Goal: Task Accomplishment & Management: Use online tool/utility

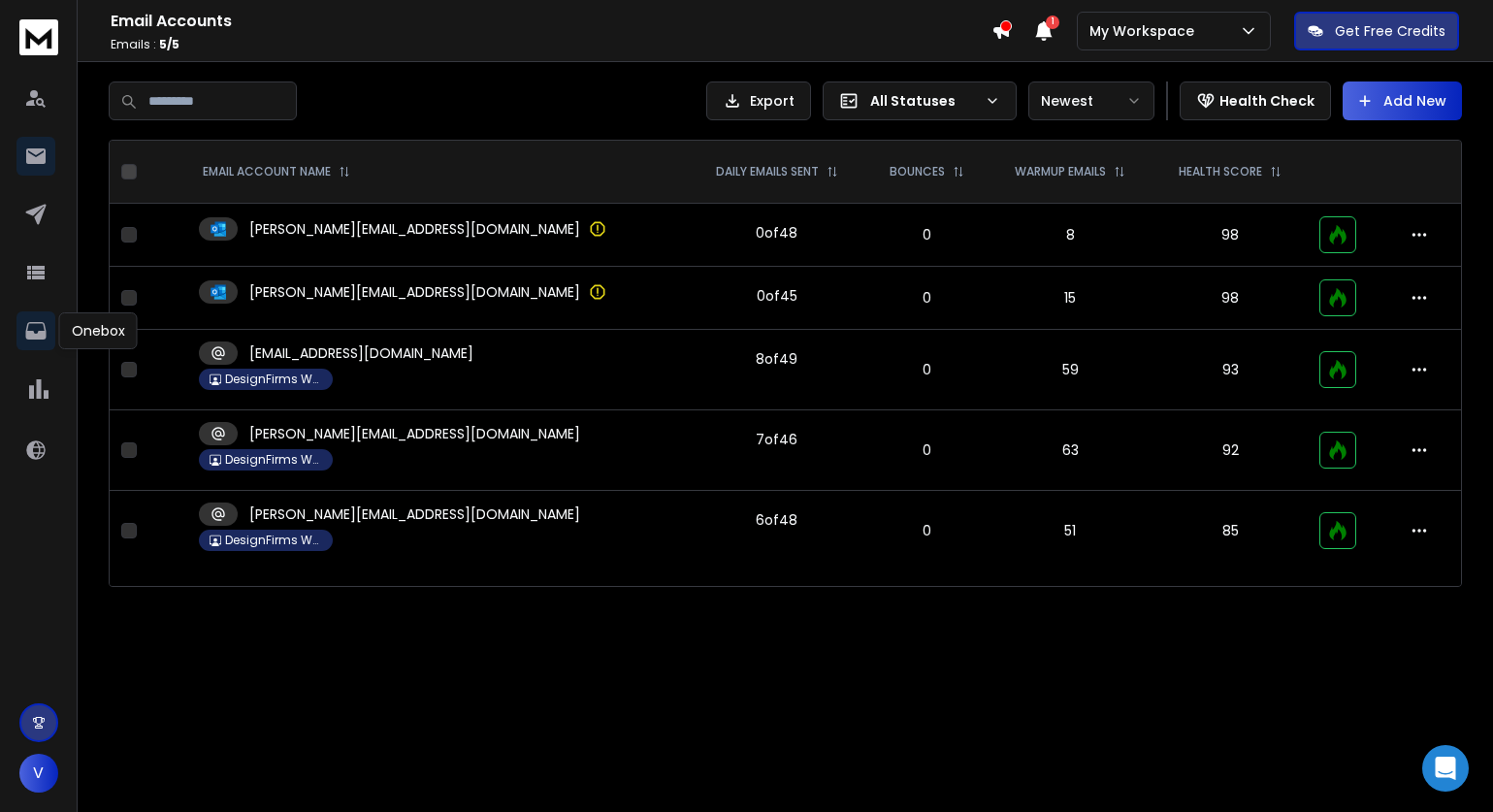
click at [41, 332] on icon at bounding box center [35, 331] width 20 height 17
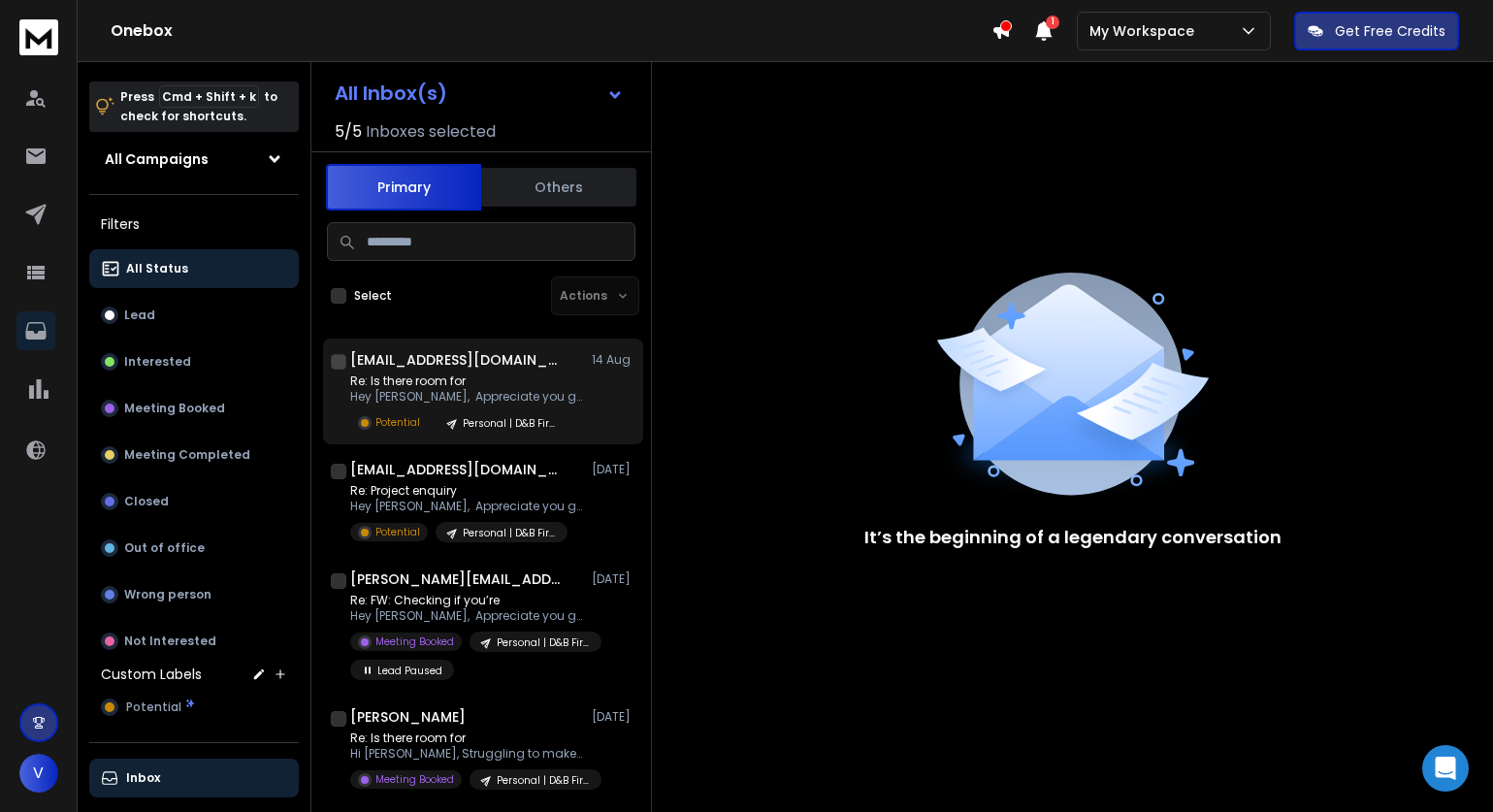
click at [497, 376] on p "Re: Is there room for" at bounding box center [467, 381] width 233 height 16
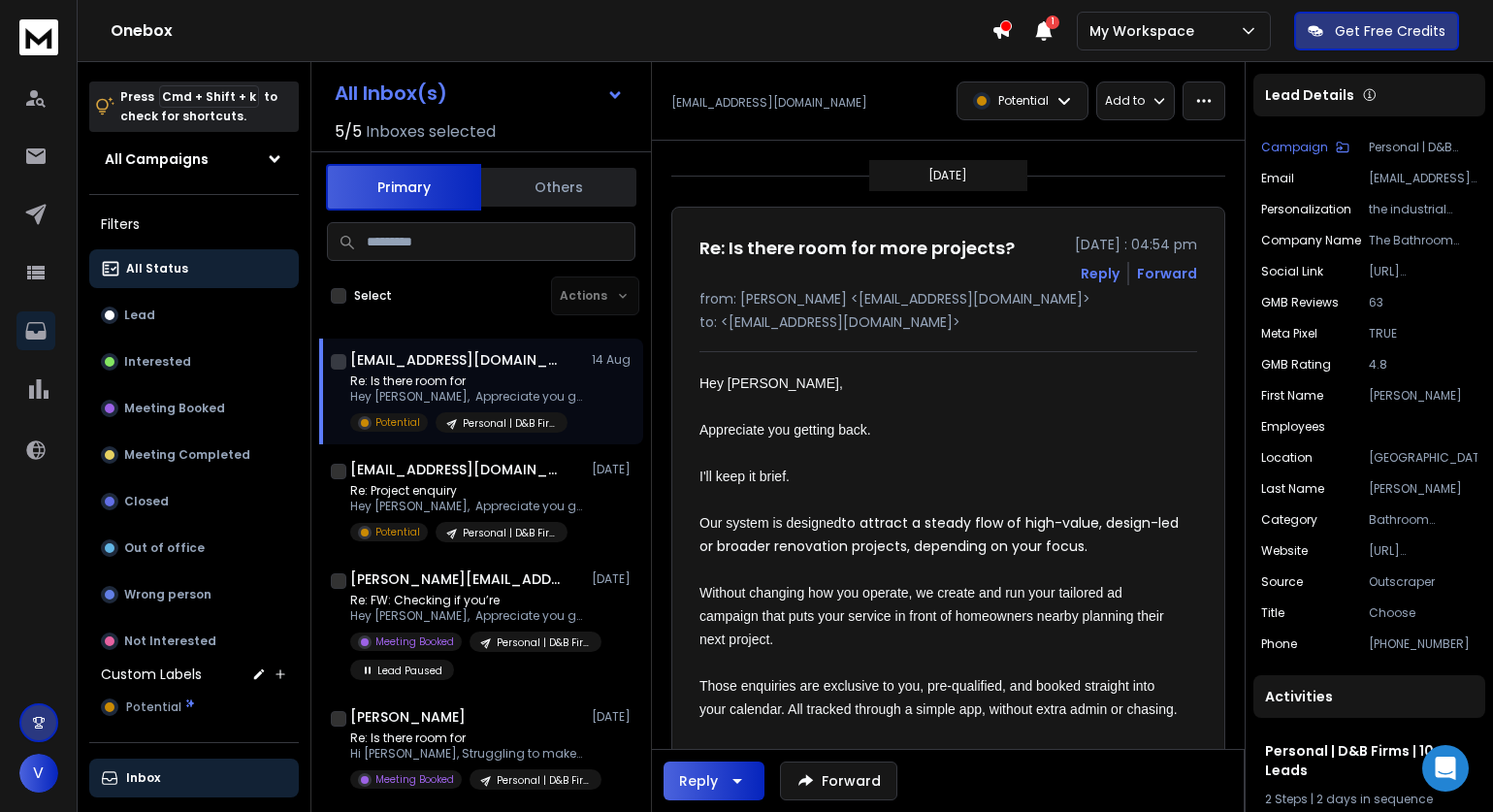
click at [1207, 101] on icon "button" at bounding box center [1204, 101] width 17 height 17
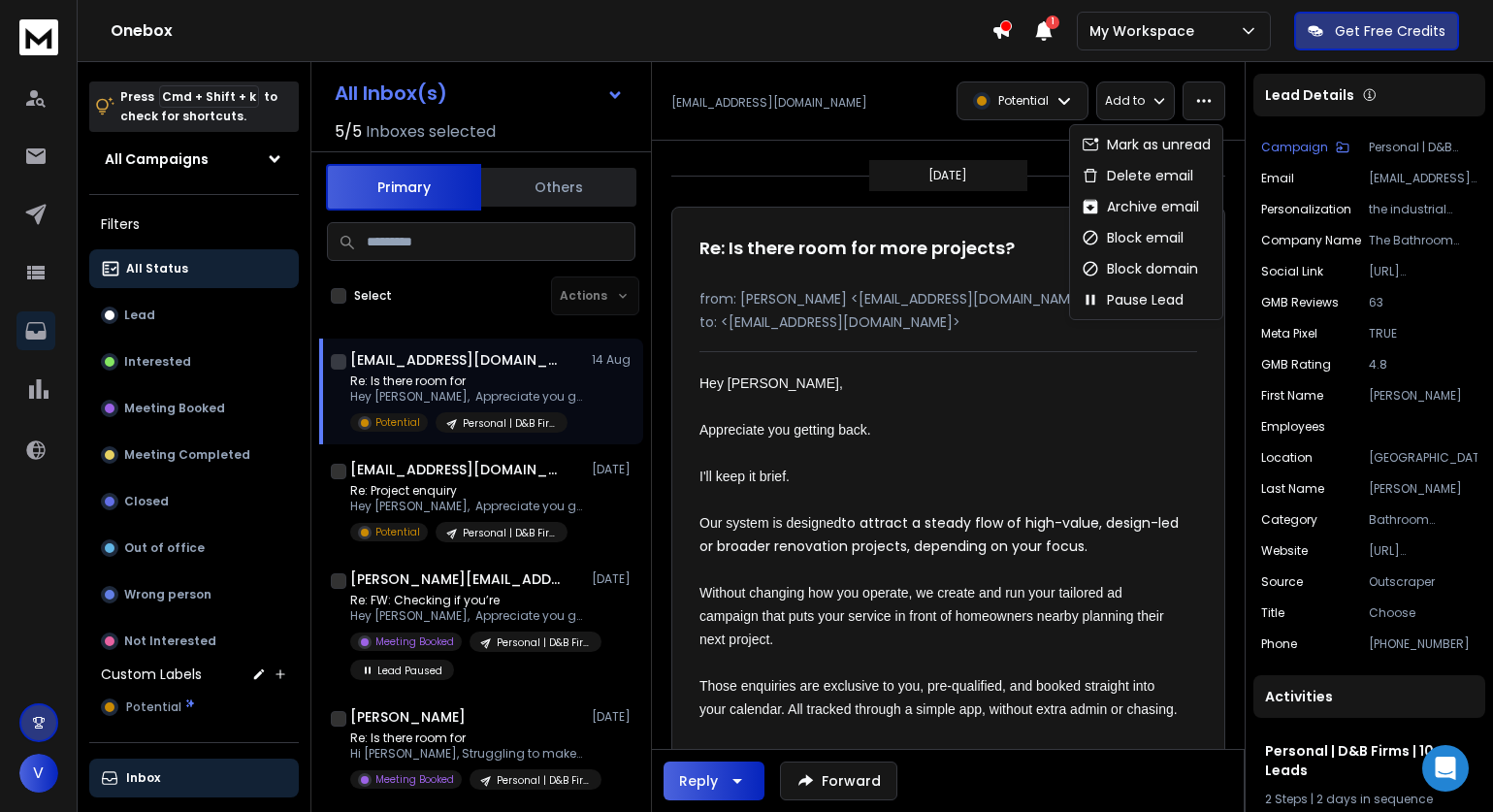
click at [951, 321] on p "to: <[EMAIL_ADDRESS][DOMAIN_NAME]>" at bounding box center [948, 322] width 498 height 19
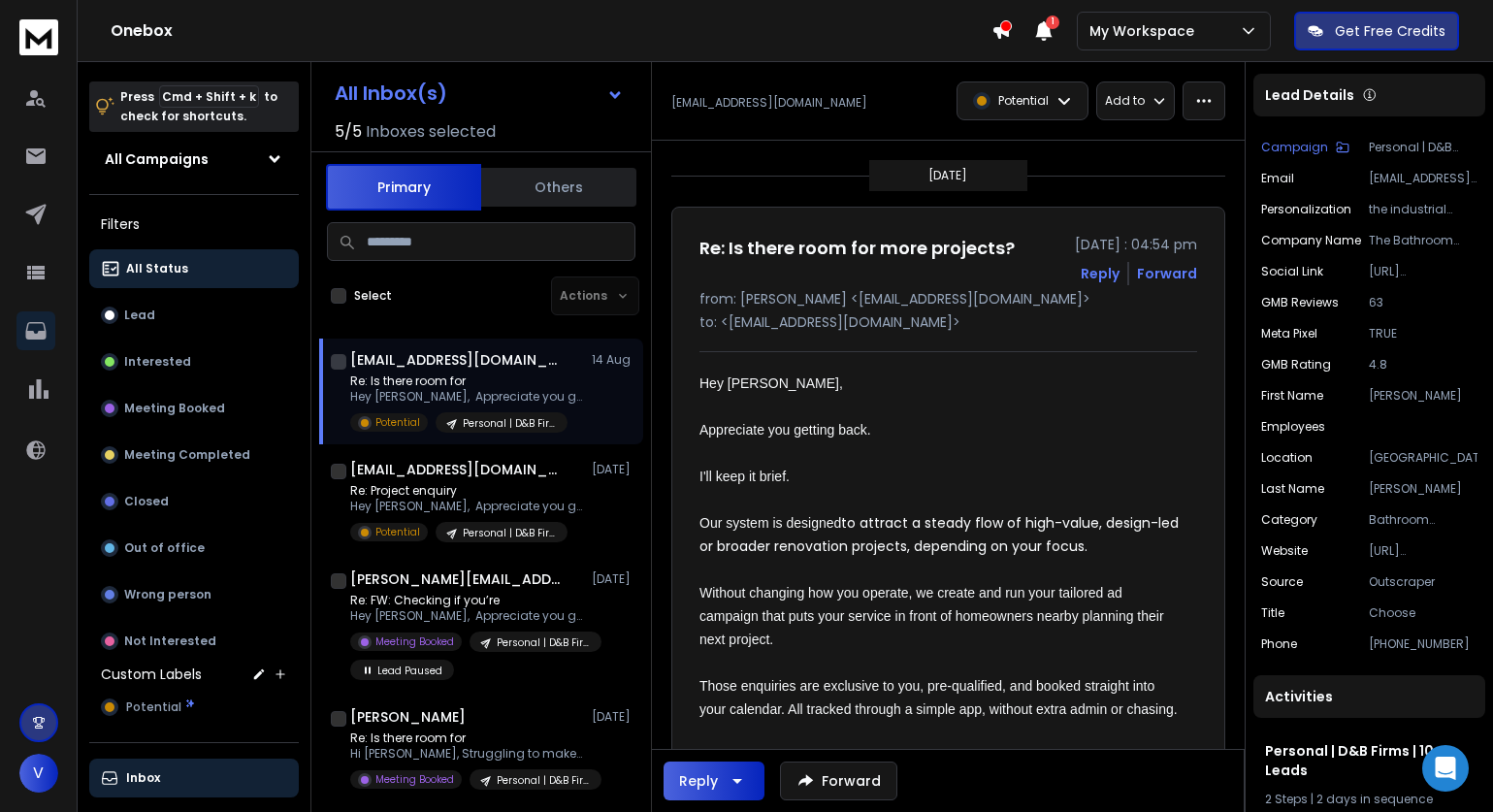
click at [900, 468] on div "I'll keep it brief." at bounding box center [940, 476] width 482 height 23
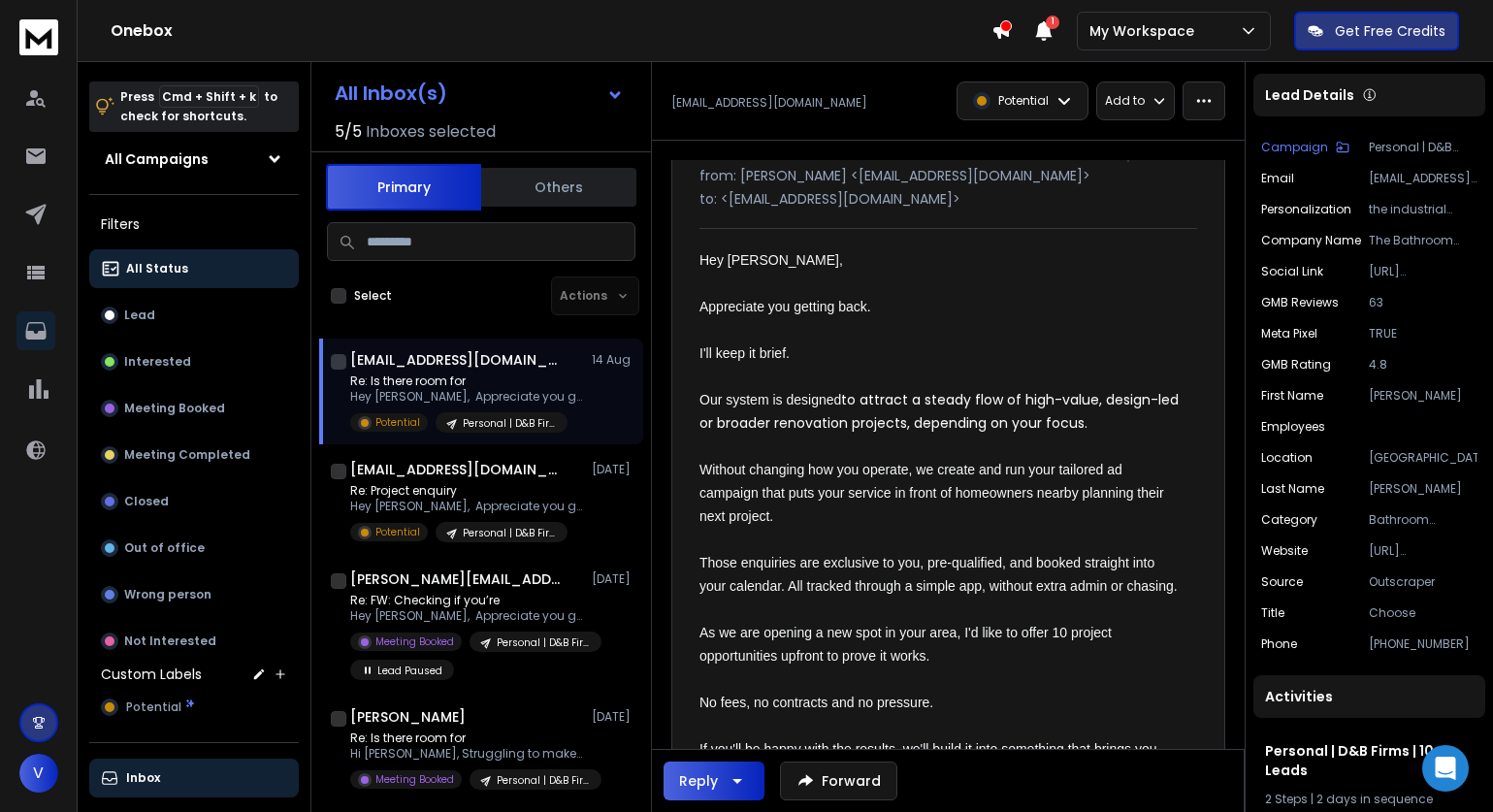
scroll to position [80, 0]
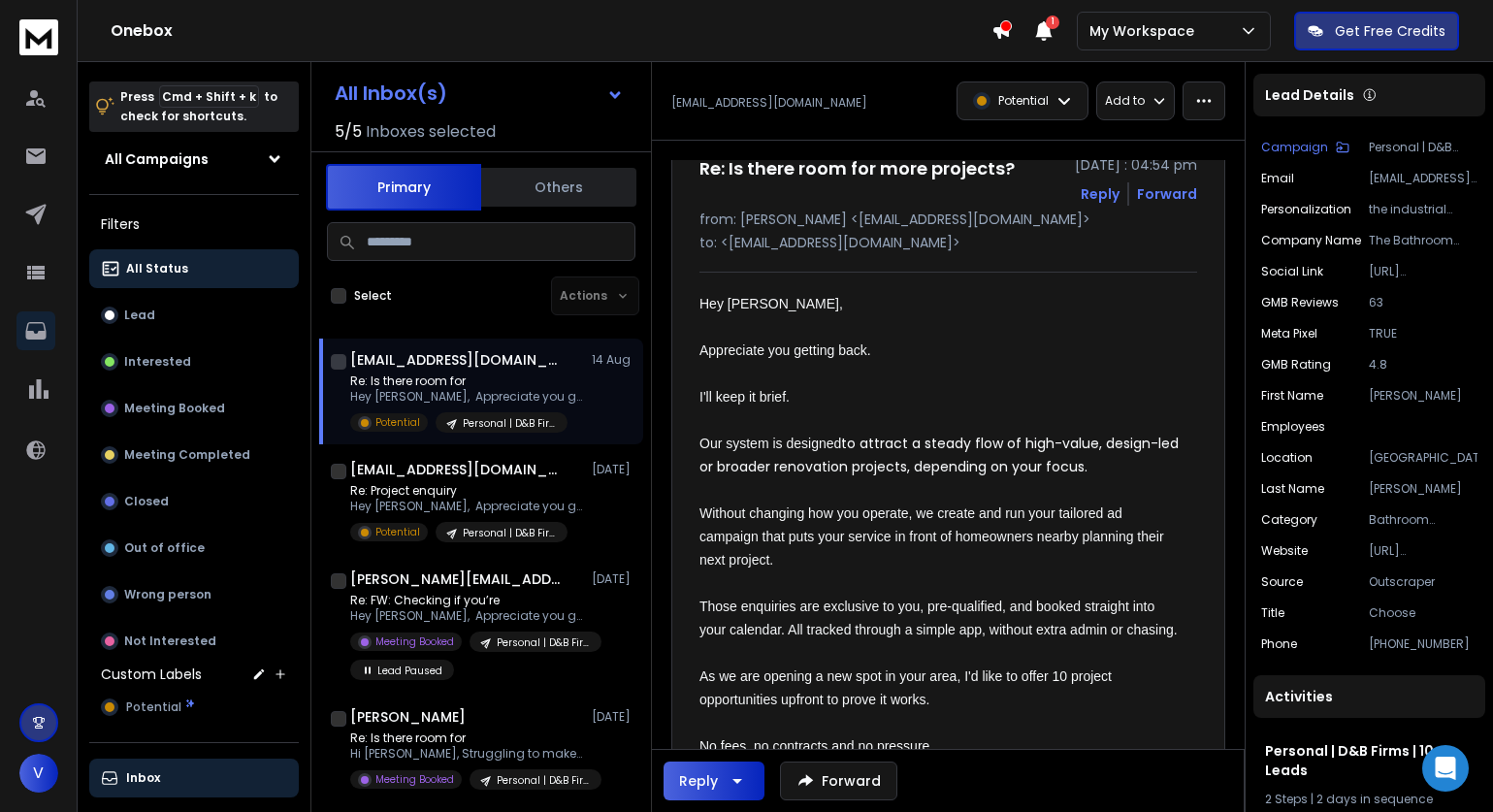
click at [1154, 100] on icon at bounding box center [1159, 101] width 14 height 14
click at [1154, 146] on div "Subsequence" at bounding box center [1169, 145] width 116 height 19
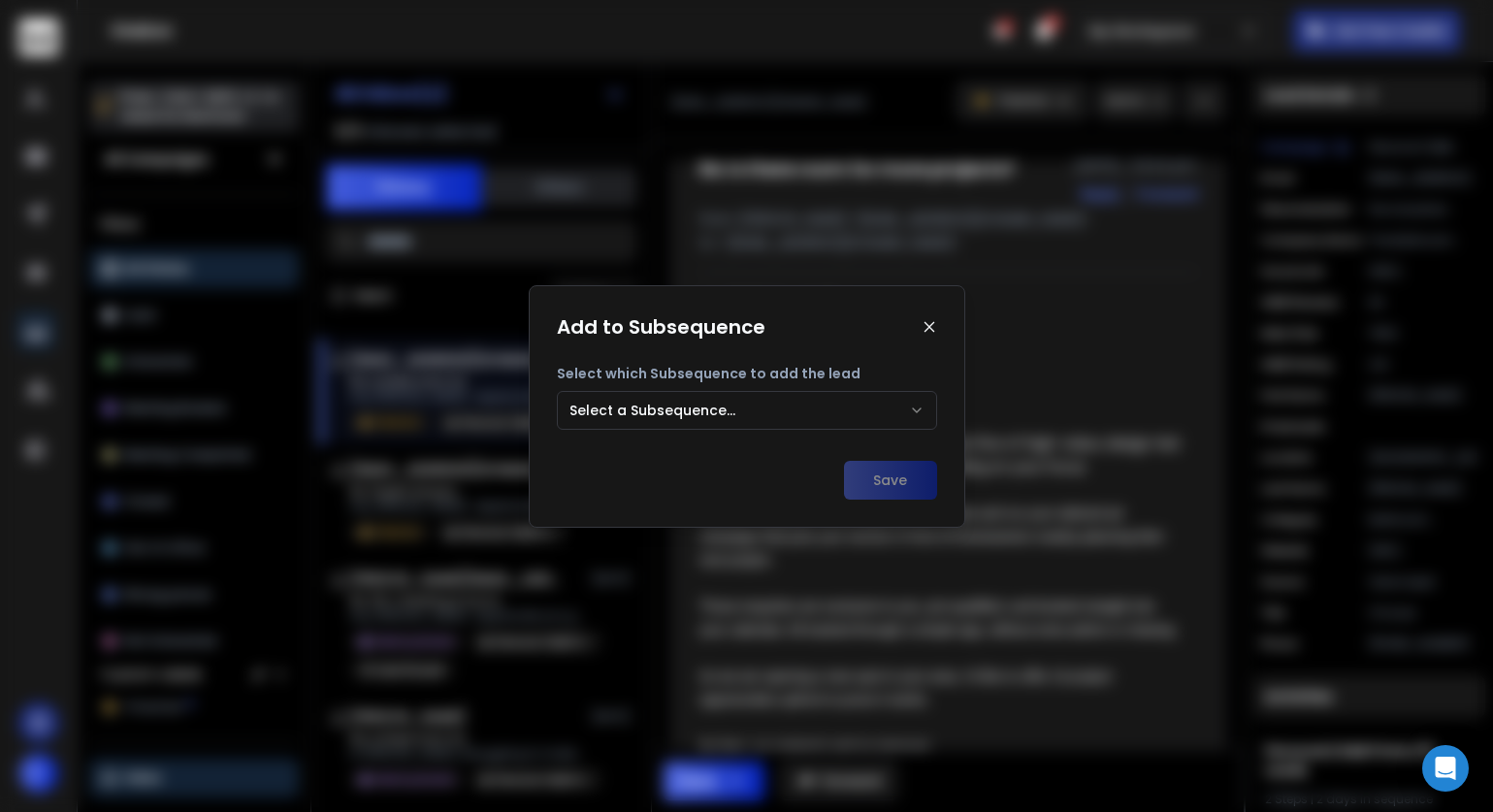
click at [769, 419] on button "Select a Subsequence..." at bounding box center [747, 410] width 380 height 39
click at [883, 483] on button "Save" at bounding box center [891, 480] width 93 height 39
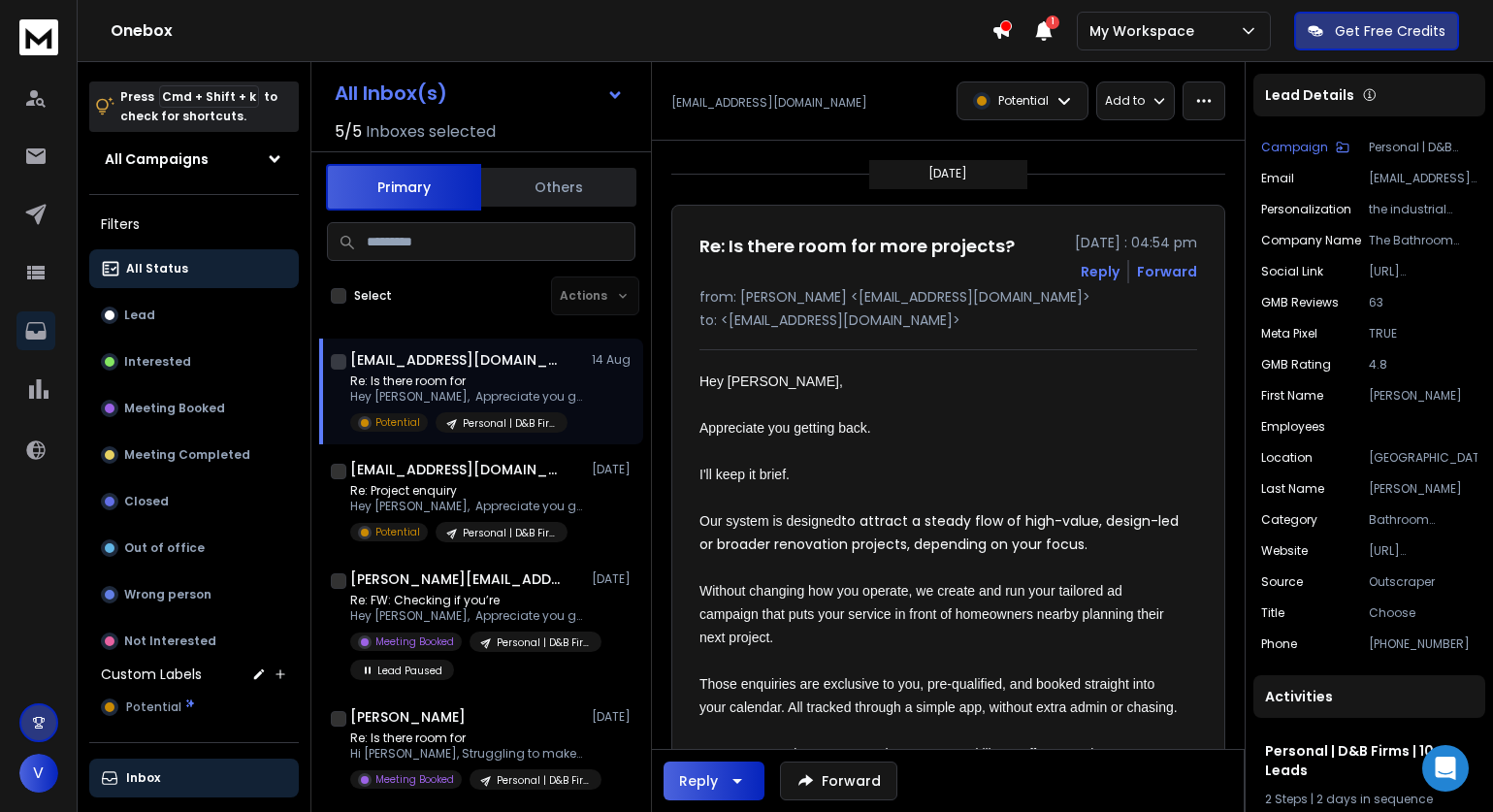
scroll to position [0, 0]
